Goal: Task Accomplishment & Management: Use online tool/utility

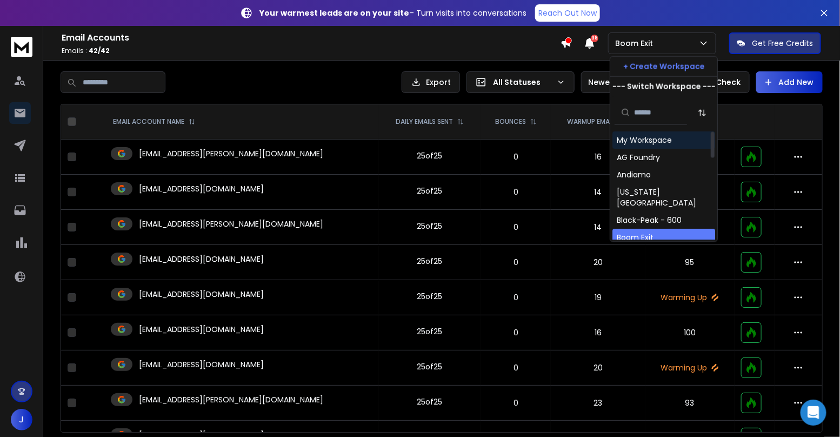
click at [656, 138] on div "My Workspace" at bounding box center [644, 140] width 55 height 11
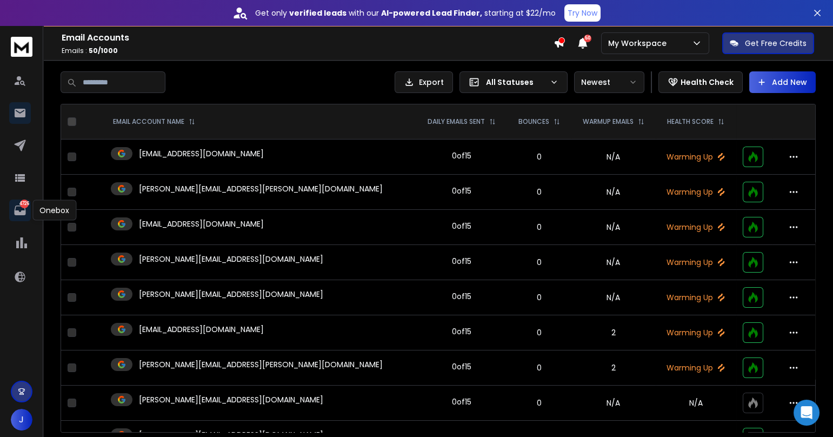
click at [14, 210] on icon at bounding box center [20, 210] width 13 height 13
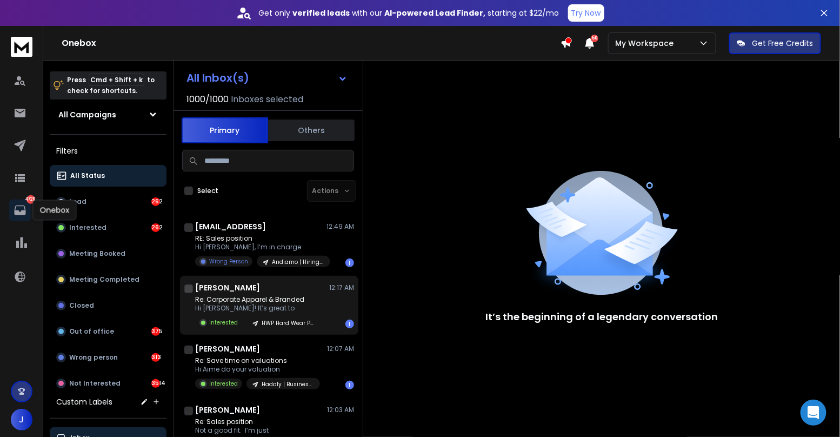
click at [267, 307] on p "Hi [PERSON_NAME]! It’s great to" at bounding box center [257, 308] width 125 height 9
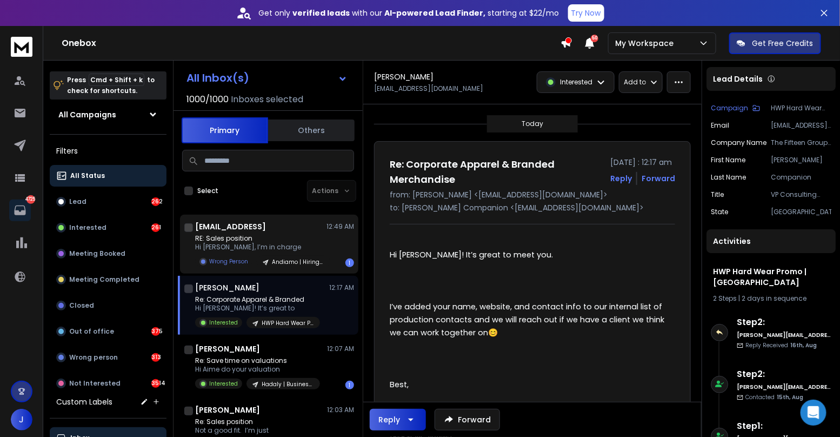
click at [295, 251] on div "RE: Sales position Hi [PERSON_NAME], I’m in charge Wrong Person [PERSON_NAME] |…" at bounding box center [262, 250] width 135 height 33
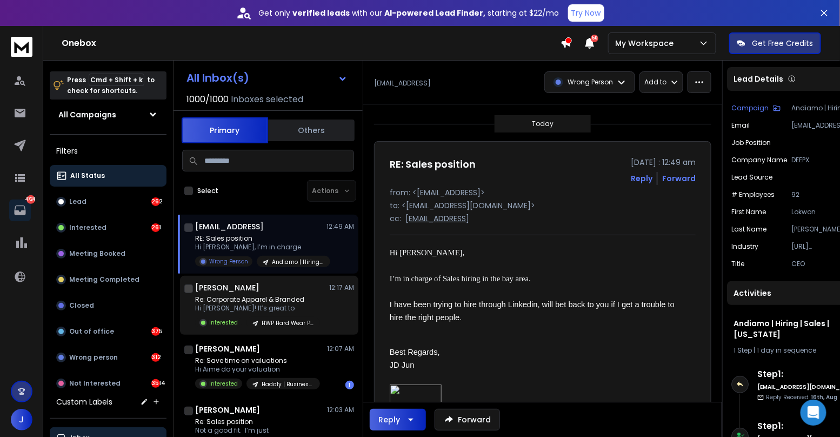
click at [305, 308] on p "Hi [PERSON_NAME]! It’s great to" at bounding box center [257, 308] width 125 height 9
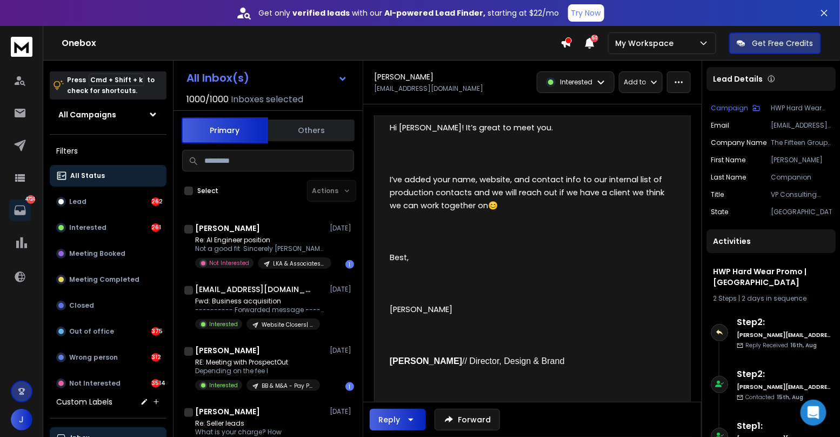
scroll to position [427, 0]
